Goal: Communication & Community: Answer question/provide support

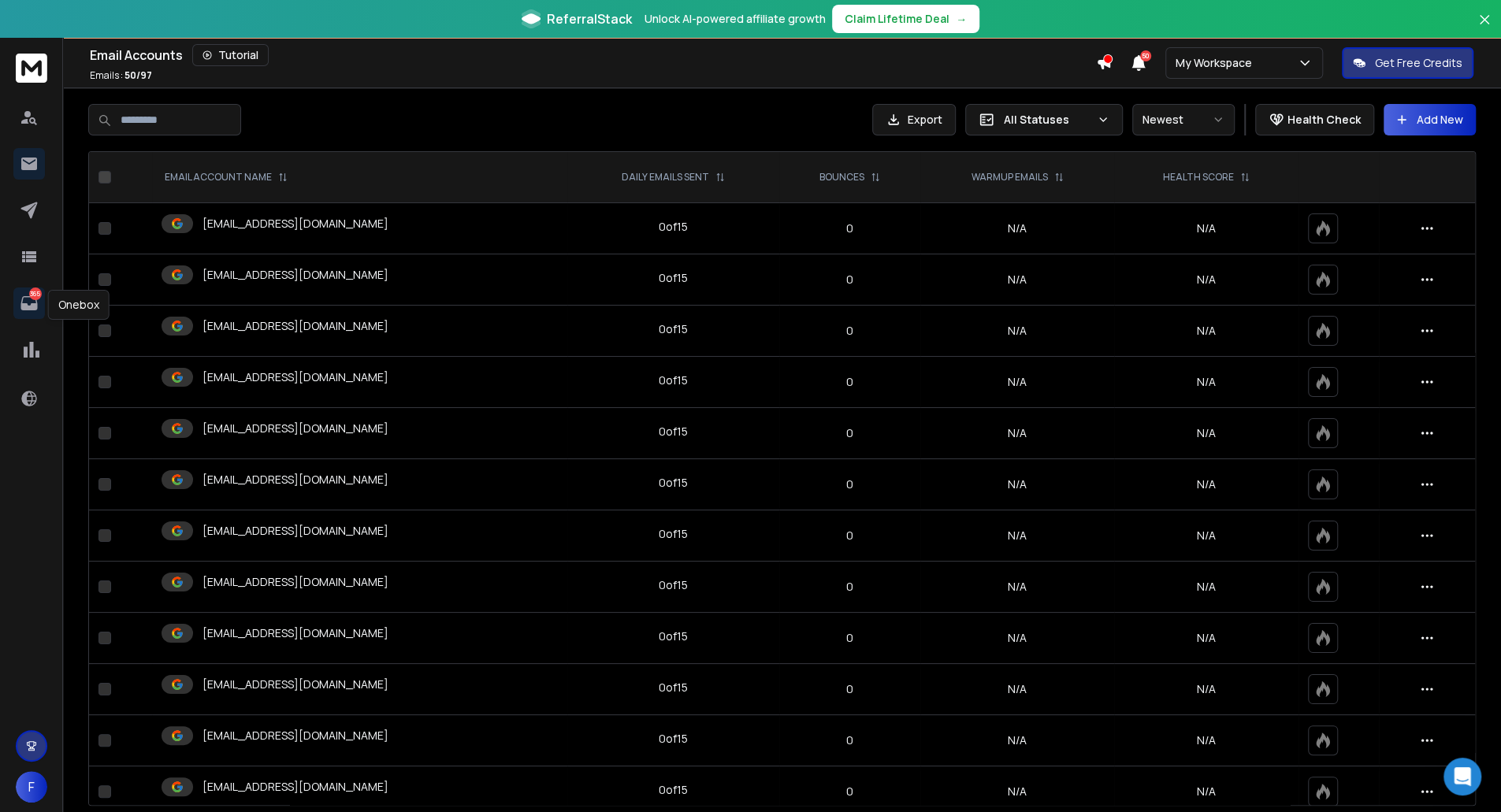
click at [35, 289] on p "365" at bounding box center [36, 293] width 13 height 13
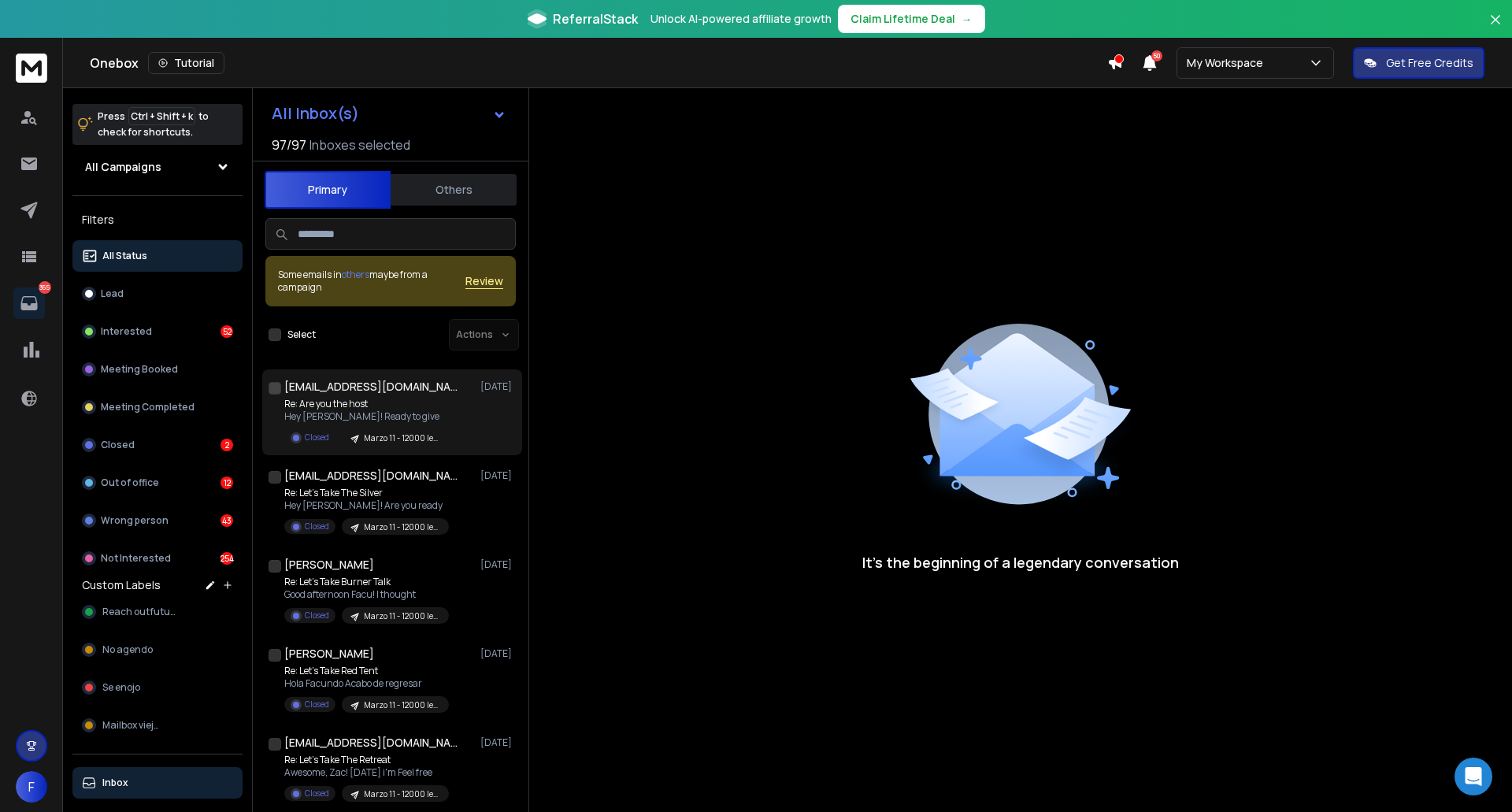
click at [379, 454] on div "[EMAIL_ADDRESS][DOMAIN_NAME] [DATE] Re: Are you the host Hey [PERSON_NAME]! Rea…" at bounding box center [392, 412] width 260 height 86
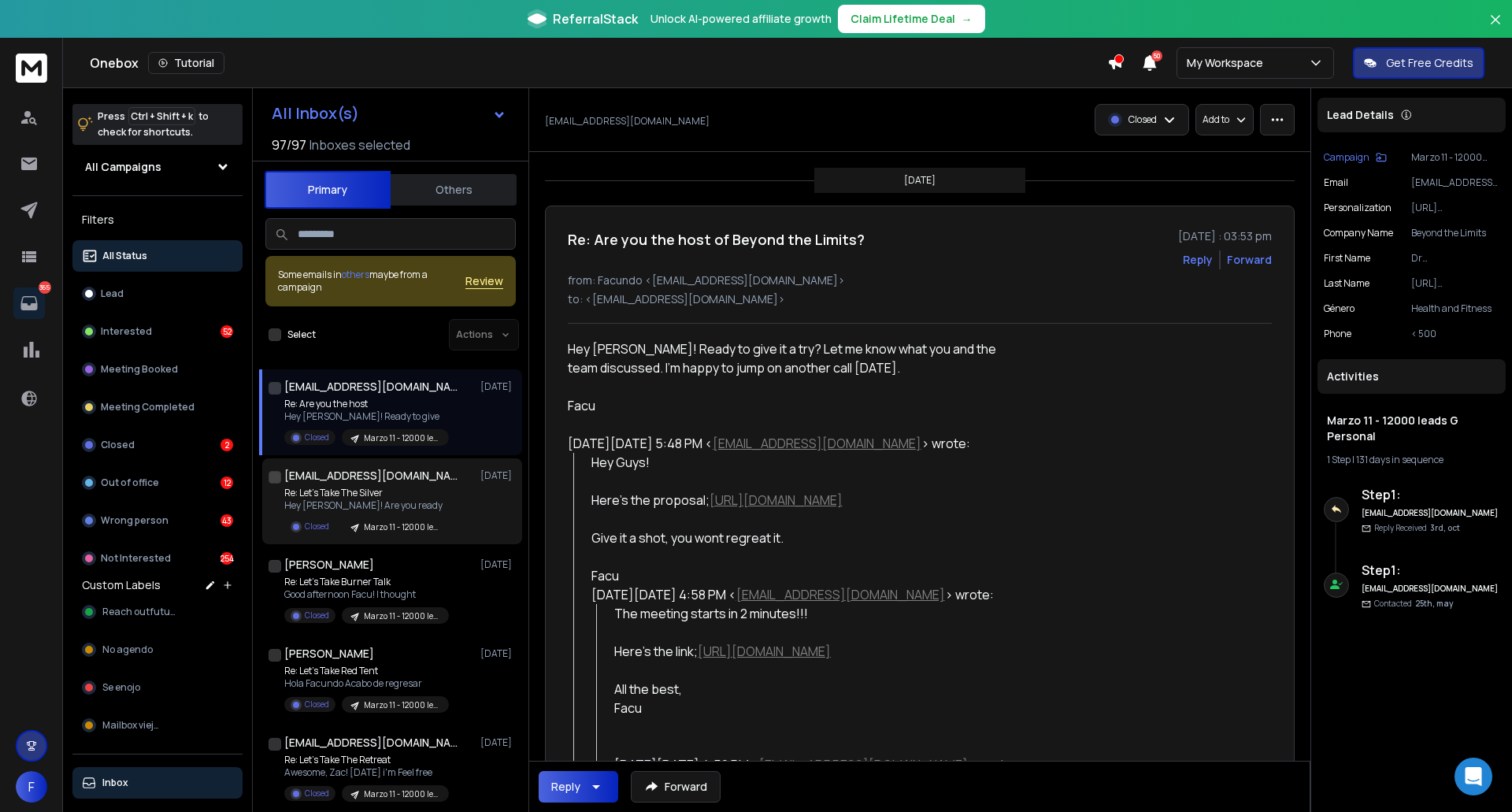
click at [398, 484] on div "[EMAIL_ADDRESS][DOMAIN_NAME] [DATE] Re: Let’s Take The Silver Hey [PERSON_NAME]…" at bounding box center [399, 500] width 231 height 67
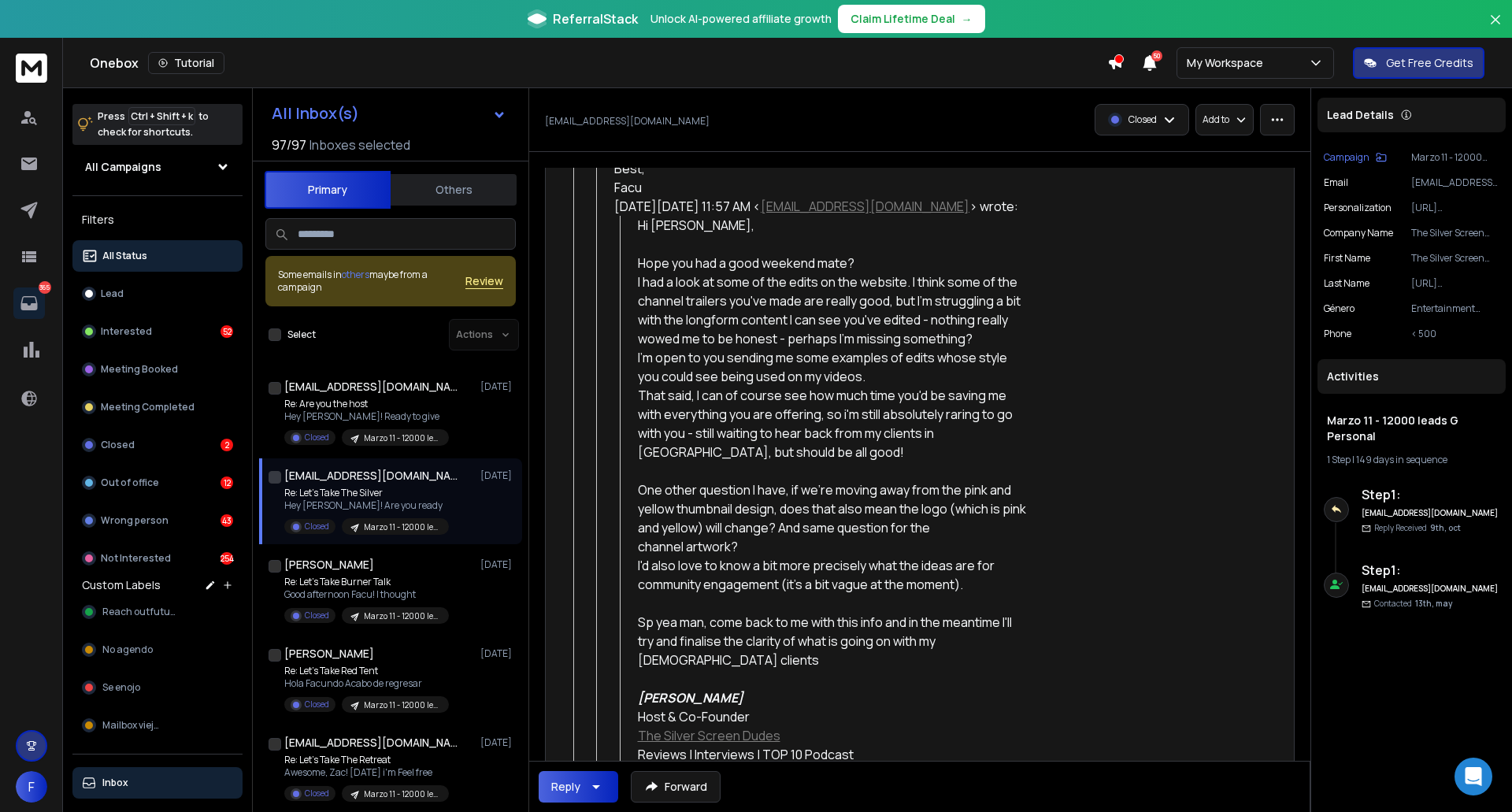
scroll to position [1260, 0]
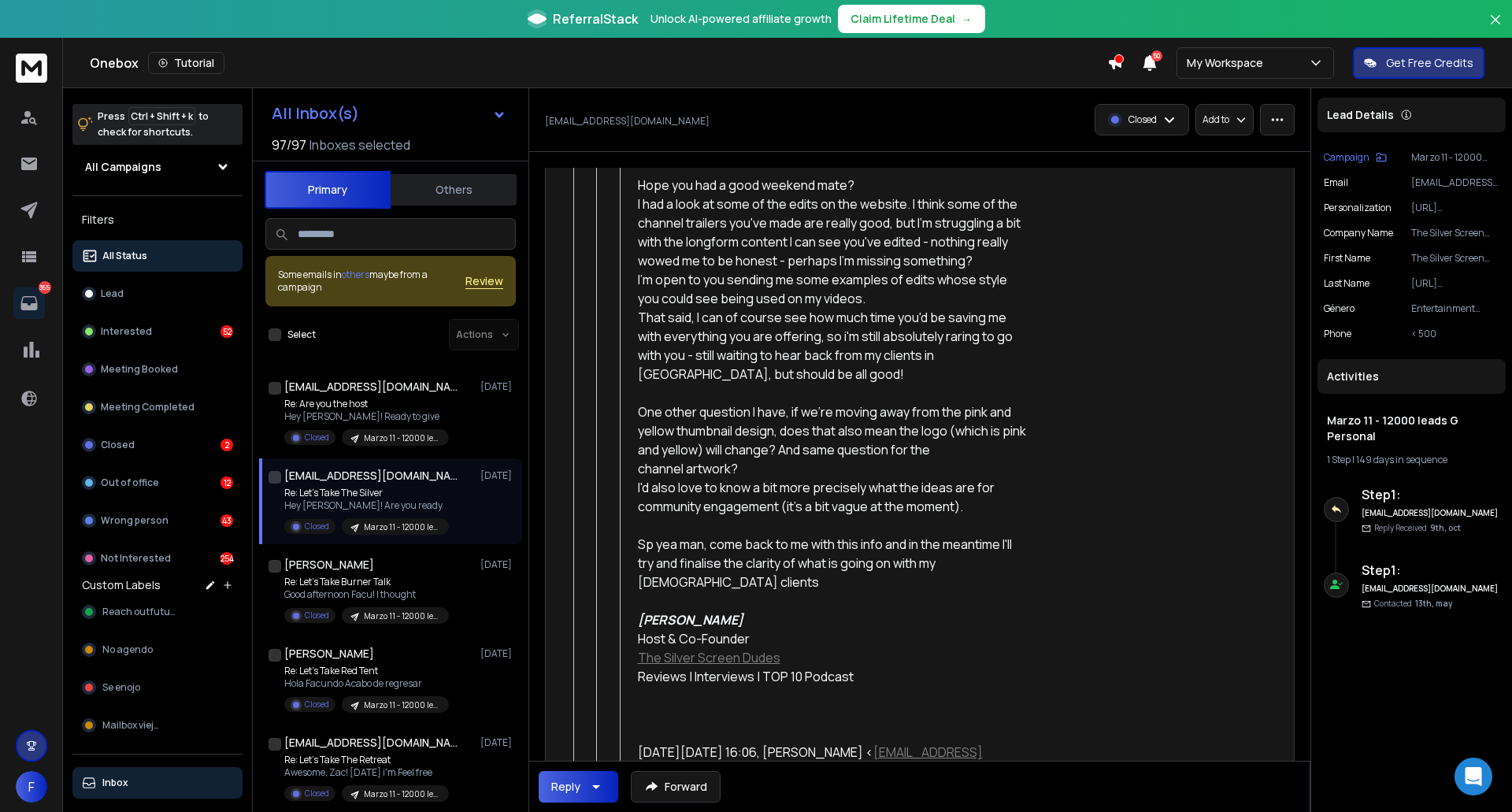
click at [728, 649] on link "The Silver Screen Dudes" at bounding box center [709, 658] width 143 height 17
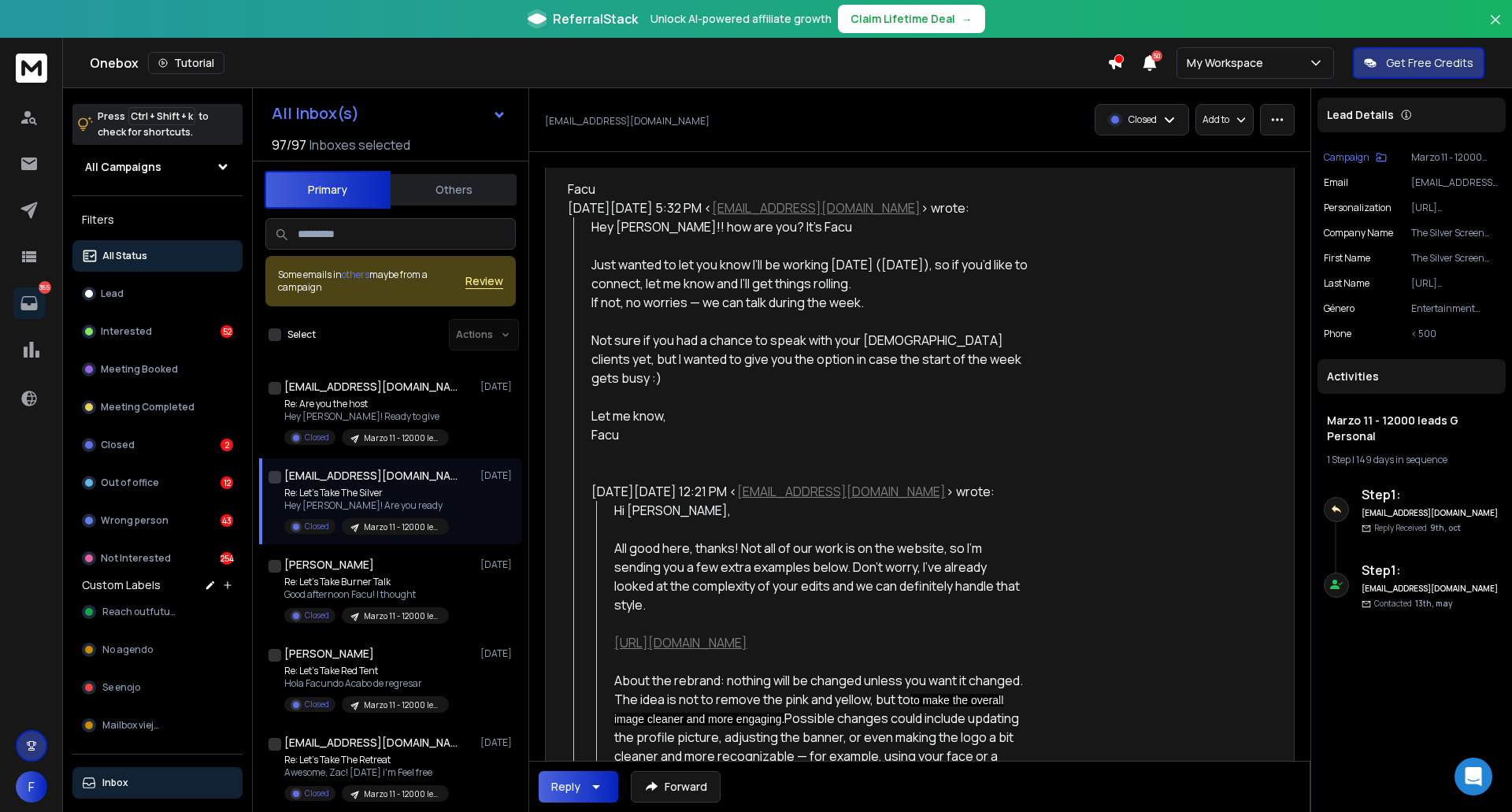
scroll to position [0, 0]
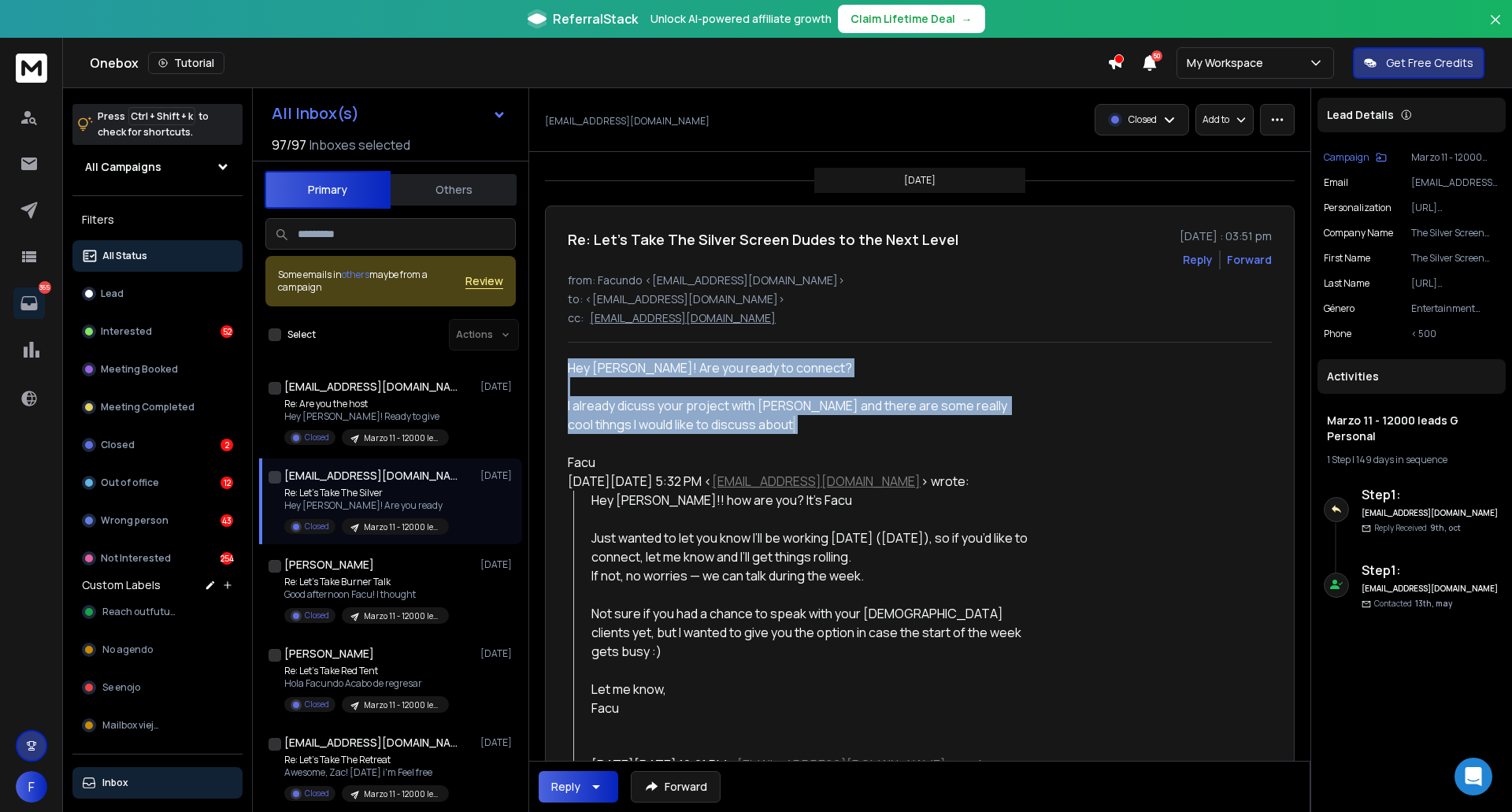
drag, startPoint x: 773, startPoint y: 434, endPoint x: 553, endPoint y: 374, distance: 228.0
click at [638, 407] on div "I already dicuss your project with [PERSON_NAME] and there are some really cool…" at bounding box center [797, 434] width 460 height 75
drag, startPoint x: 610, startPoint y: 458, endPoint x: 540, endPoint y: 371, distance: 111.7
